Goal: Task Accomplishment & Management: Manage account settings

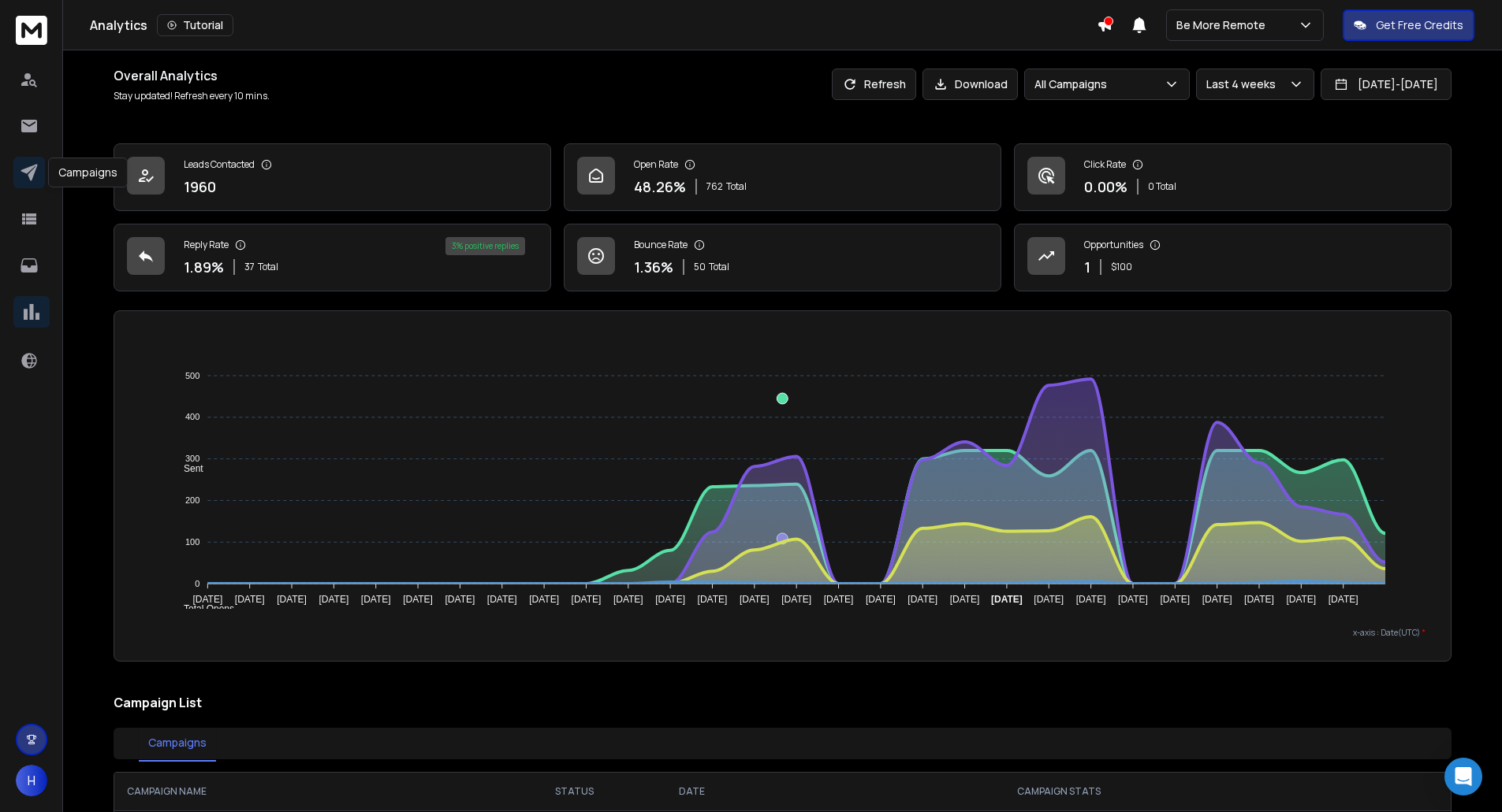
click at [32, 175] on icon at bounding box center [28, 173] width 16 height 16
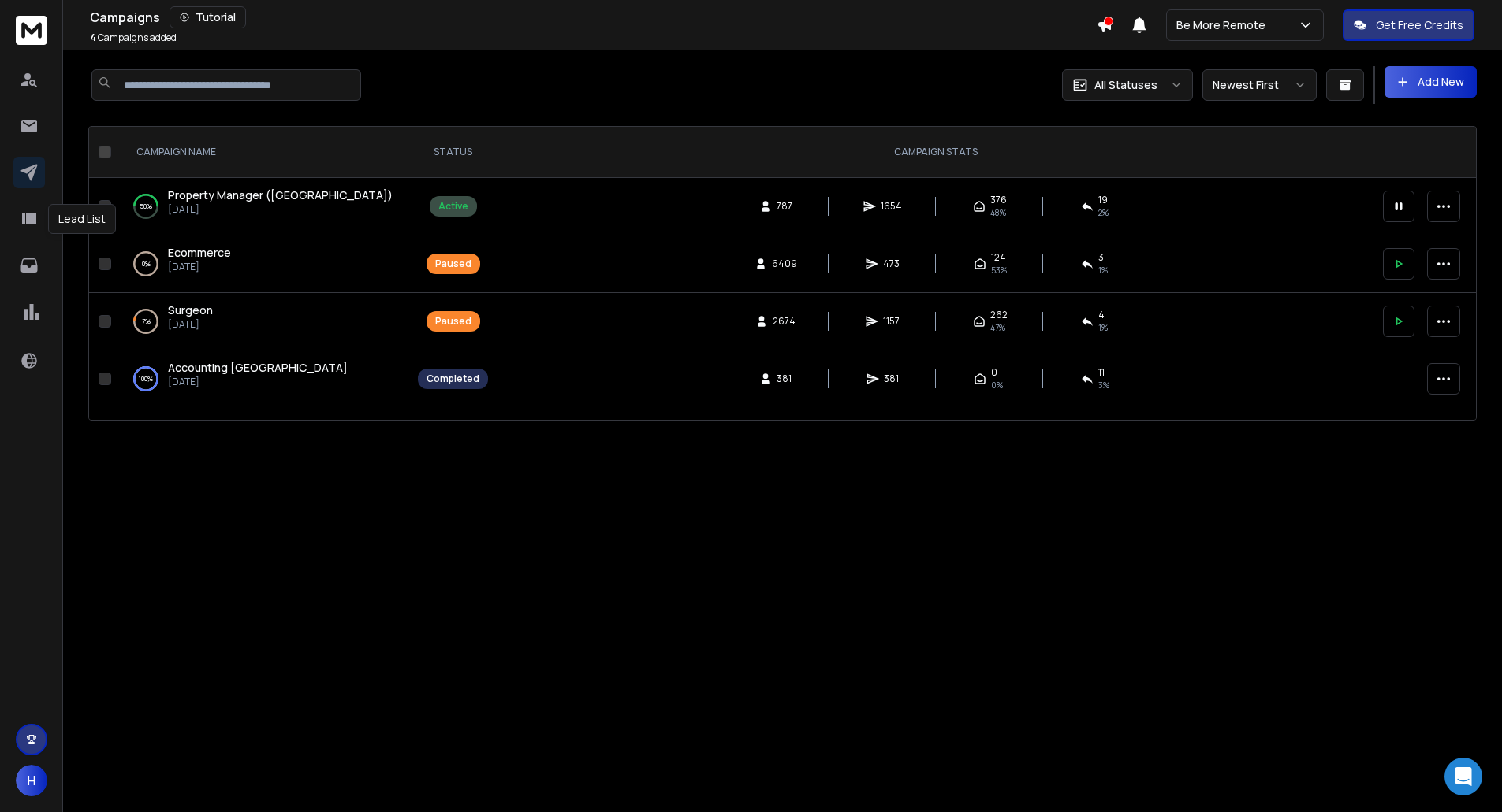
click at [41, 187] on link at bounding box center [29, 172] width 32 height 32
click at [1222, 17] on p "Be More Remote" at bounding box center [1224, 25] width 95 height 16
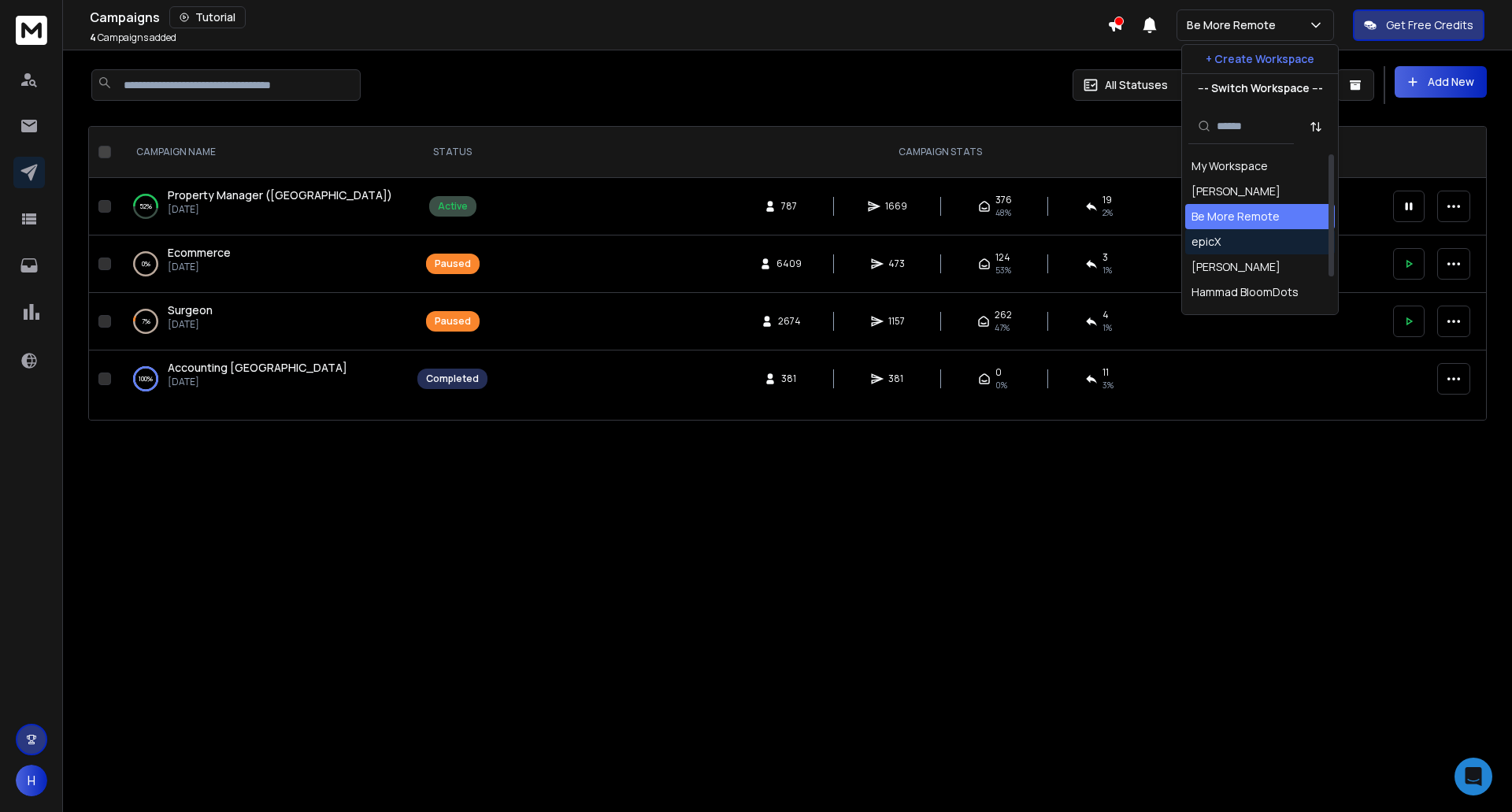
click at [1238, 242] on div "epicX" at bounding box center [1260, 242] width 149 height 25
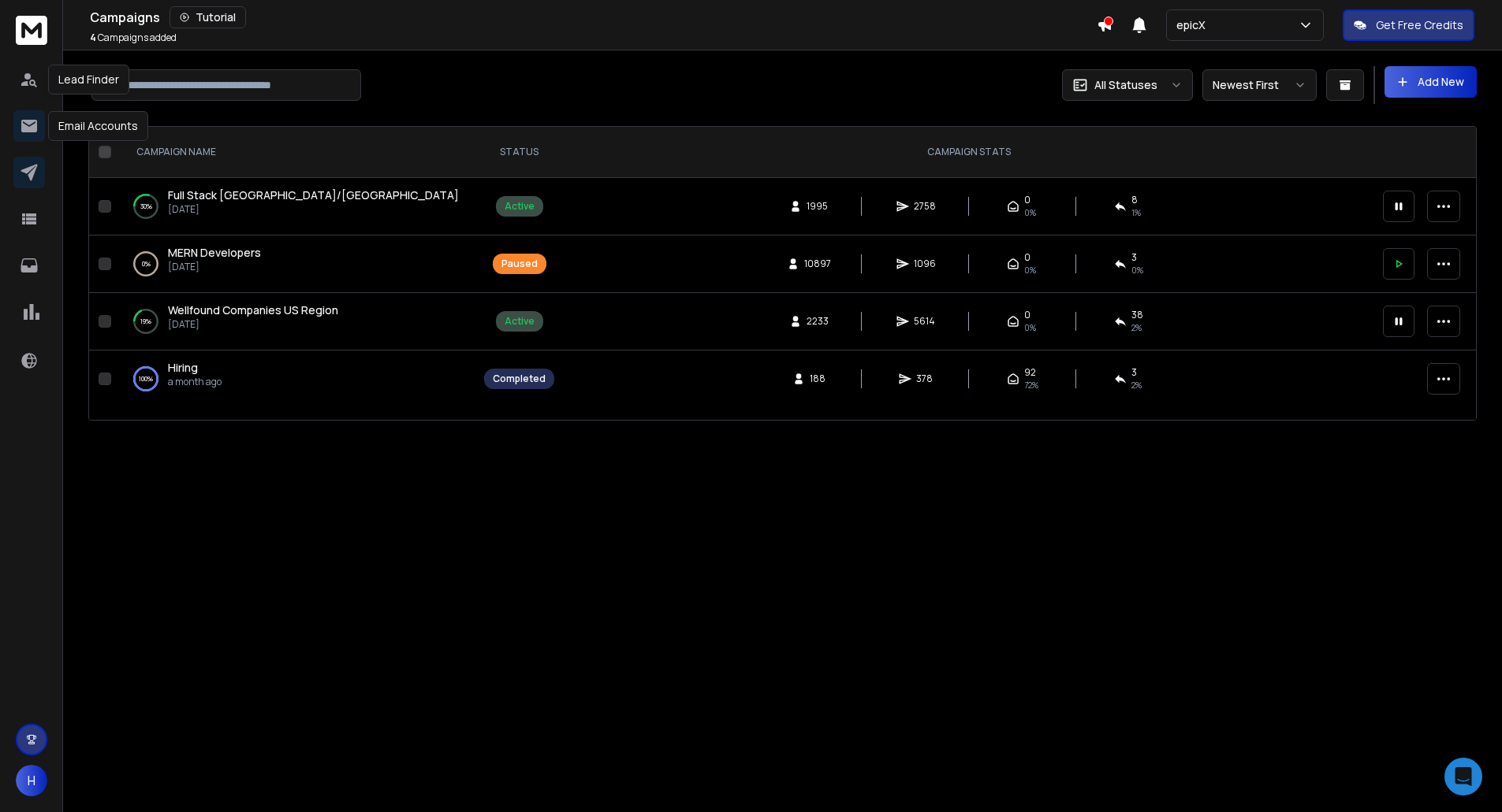
click at [28, 126] on icon at bounding box center [28, 125] width 19 height 19
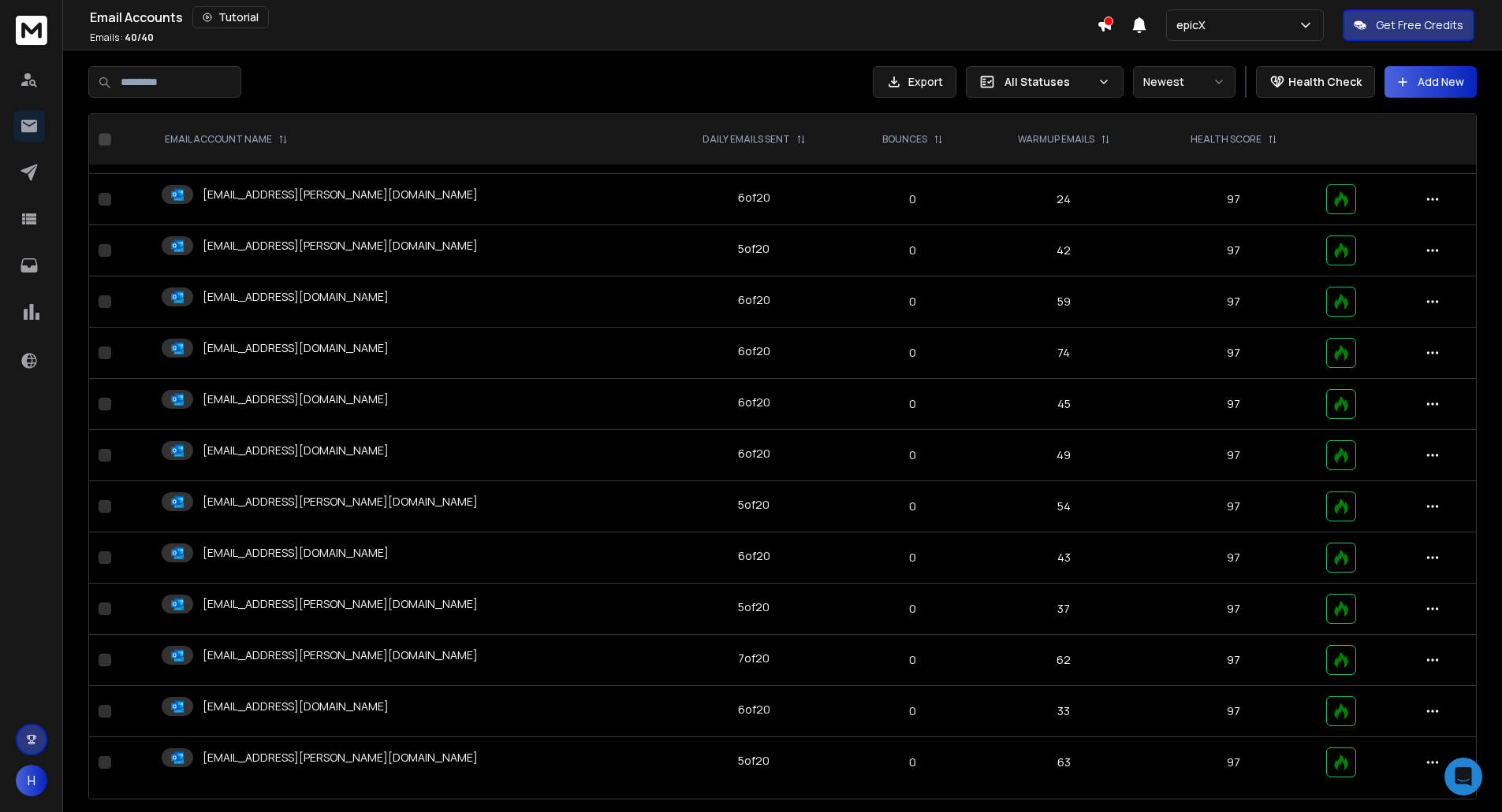
scroll to position [1427, 0]
click at [28, 159] on link at bounding box center [29, 172] width 32 height 32
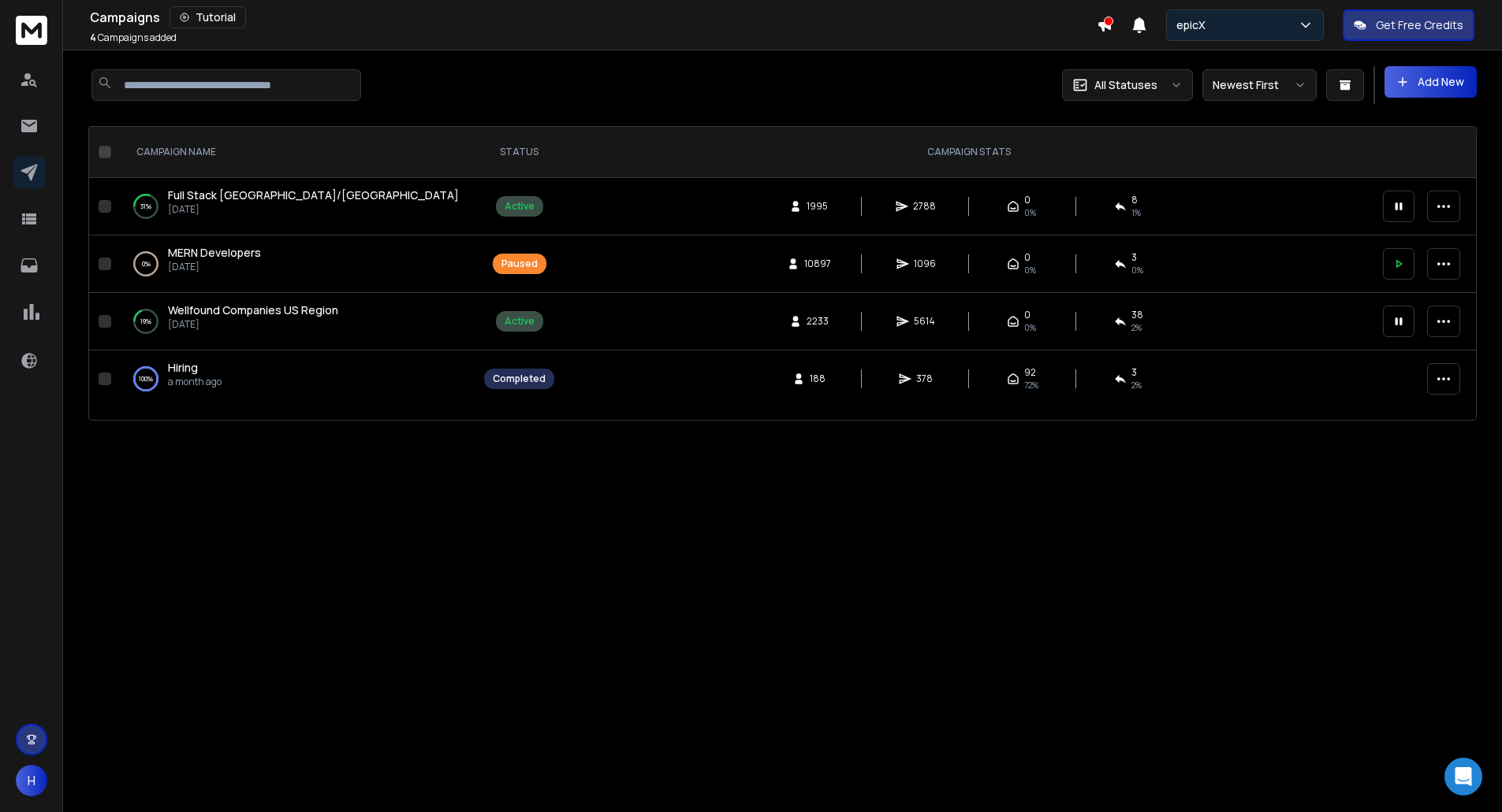
click at [1276, 32] on div "epicX" at bounding box center [1245, 25] width 137 height 16
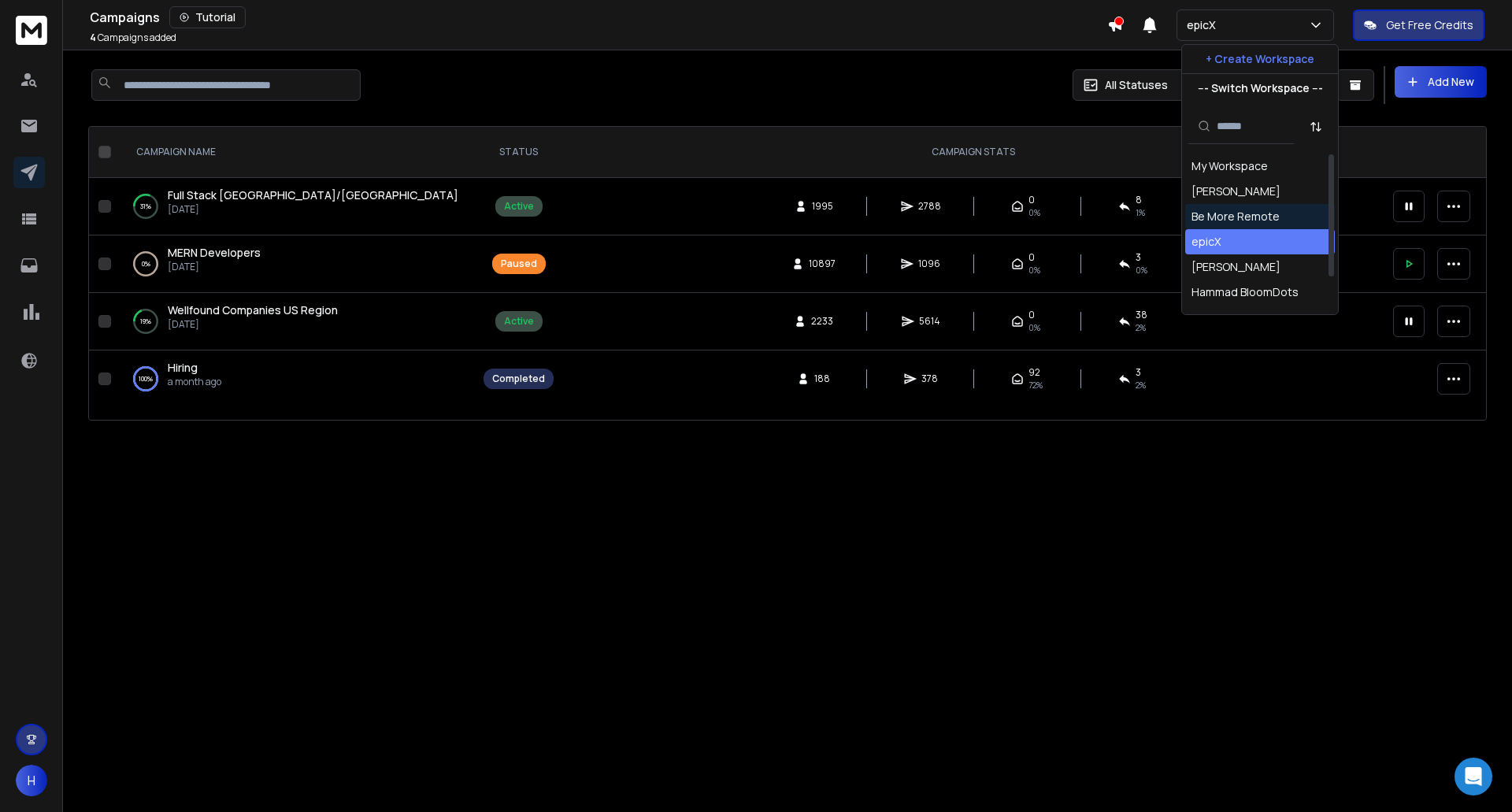
click at [1210, 213] on div "Be More Remote" at bounding box center [1235, 217] width 88 height 16
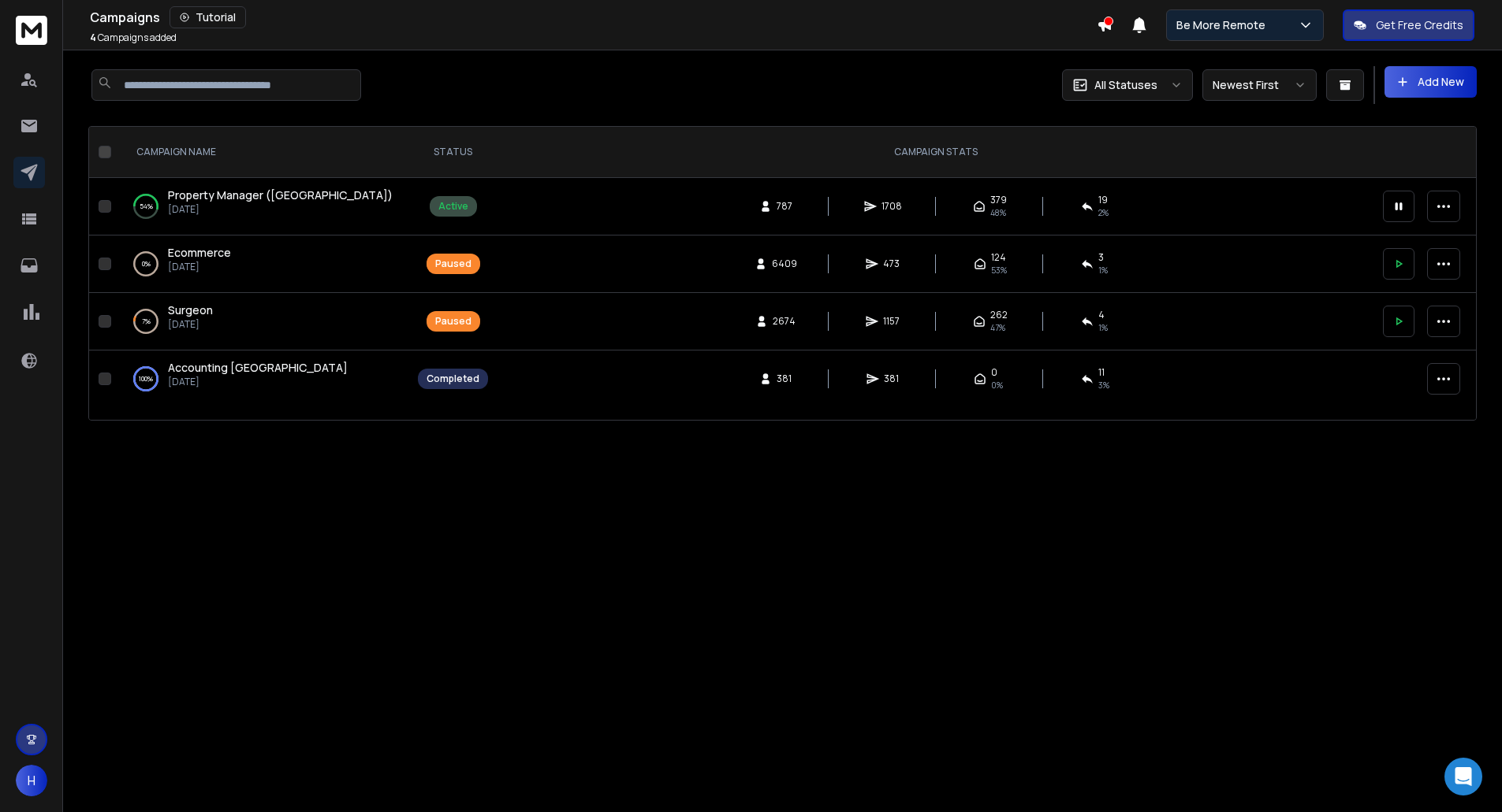
click at [1297, 16] on button "Be More Remote" at bounding box center [1244, 25] width 158 height 32
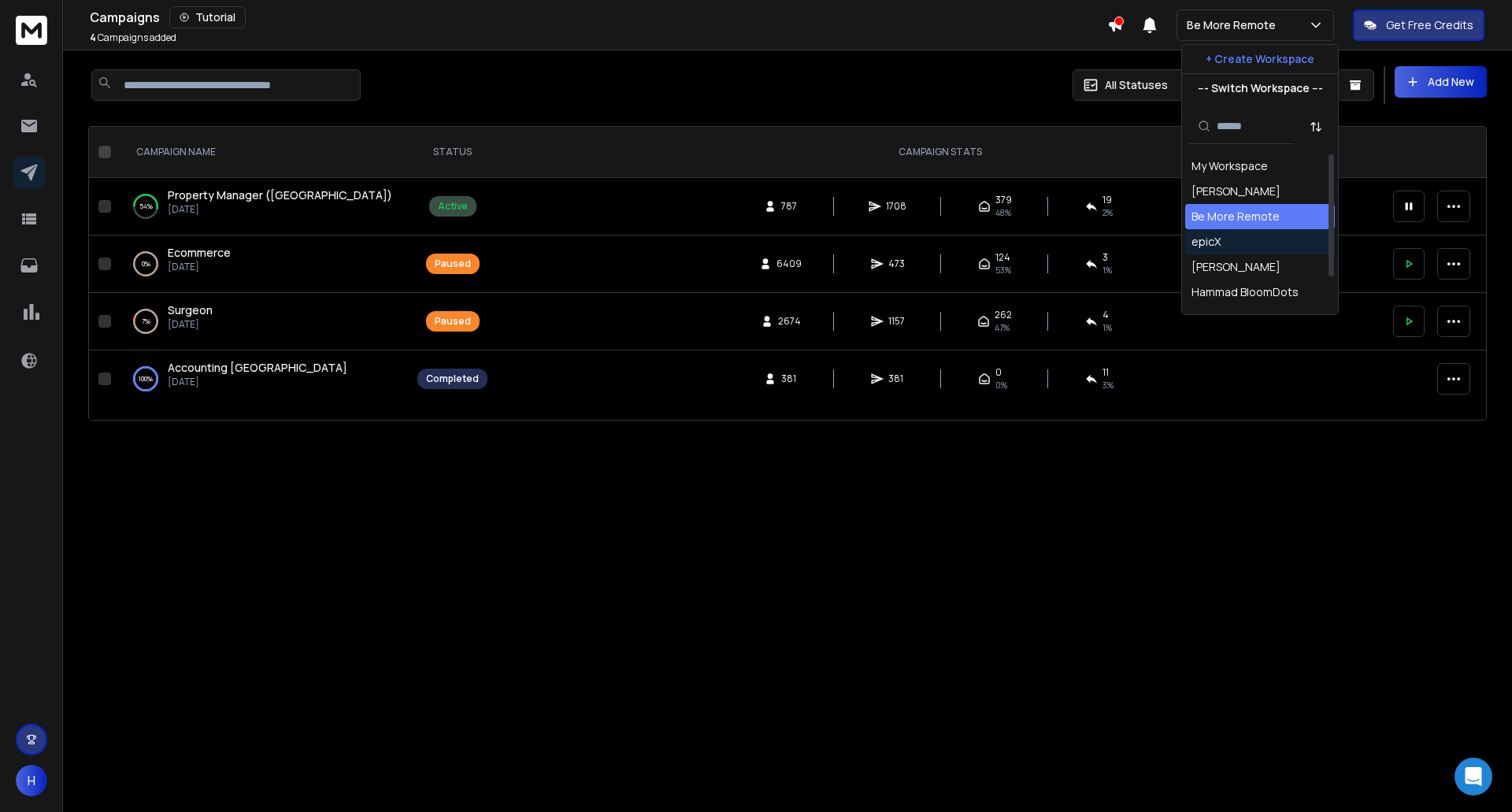
click at [1220, 238] on div "epicX" at bounding box center [1206, 242] width 29 height 16
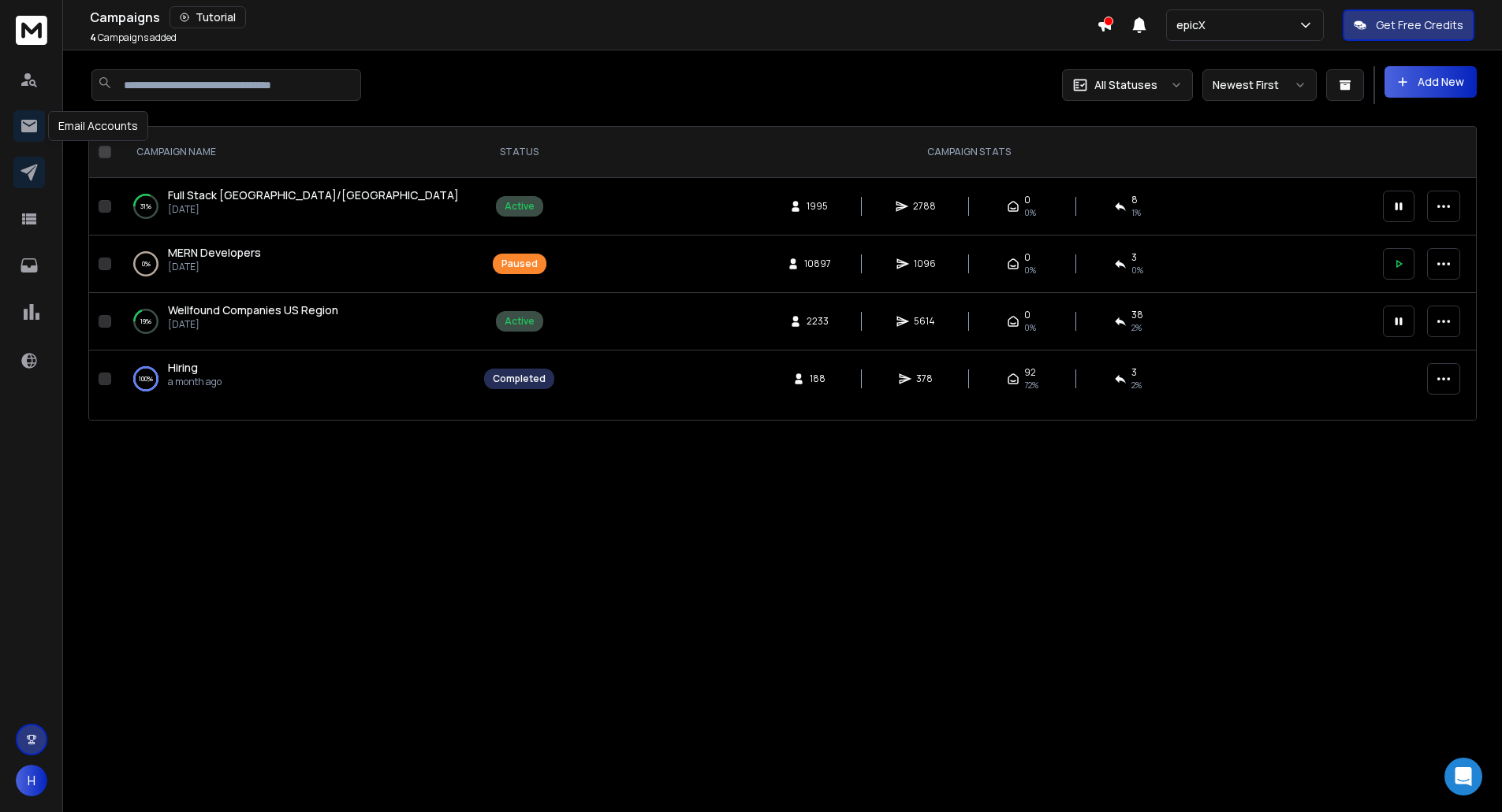
click at [19, 119] on icon at bounding box center [28, 125] width 19 height 19
